Goal: Information Seeking & Learning: Check status

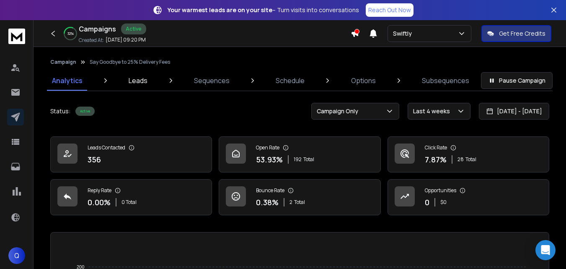
click at [141, 85] on p "Leads" at bounding box center [138, 80] width 19 height 10
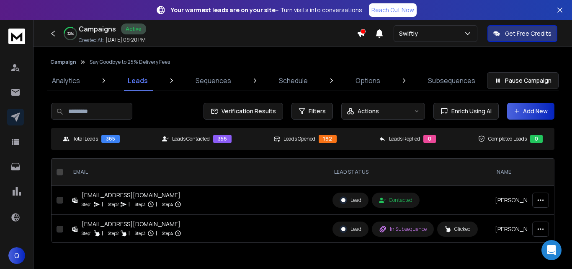
click at [328, 169] on th "LEAD STATUS" at bounding box center [409, 171] width 163 height 27
click at [8, 115] on link at bounding box center [15, 116] width 17 height 17
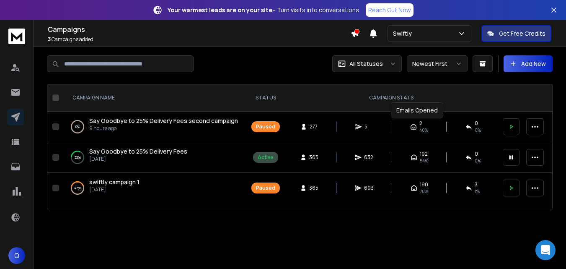
click at [421, 128] on span "40 %" at bounding box center [423, 130] width 9 height 7
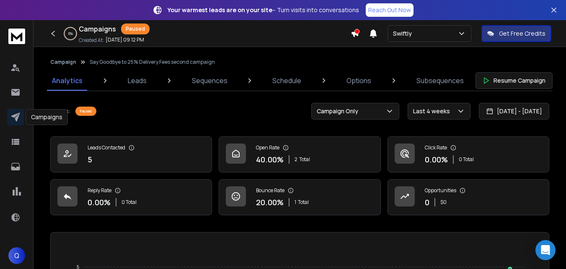
click at [15, 117] on icon at bounding box center [15, 116] width 9 height 9
